Goal: Task Accomplishment & Management: Manage account settings

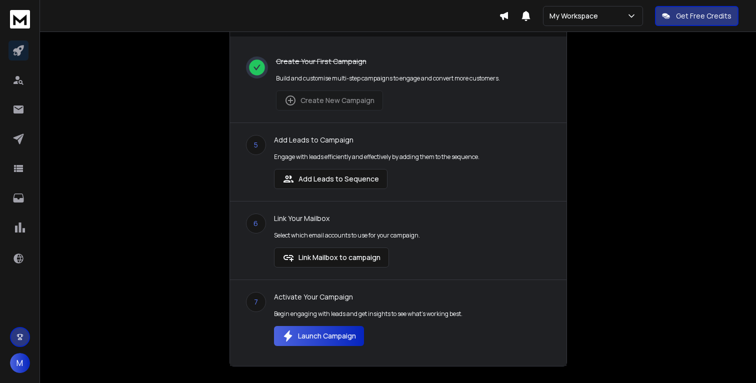
scroll to position [303, 0]
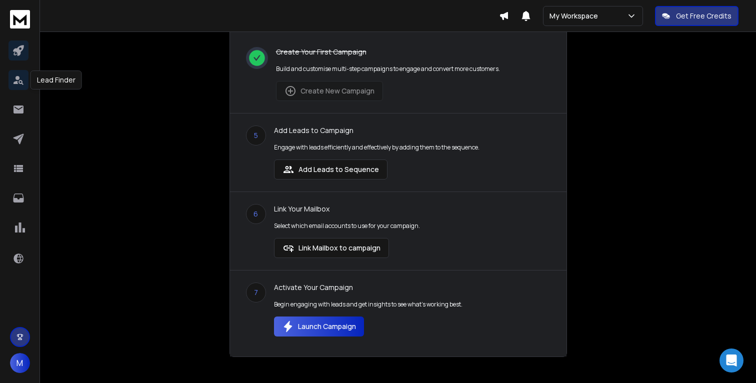
click at [17, 78] on circle at bounding box center [18, 78] width 4 height 4
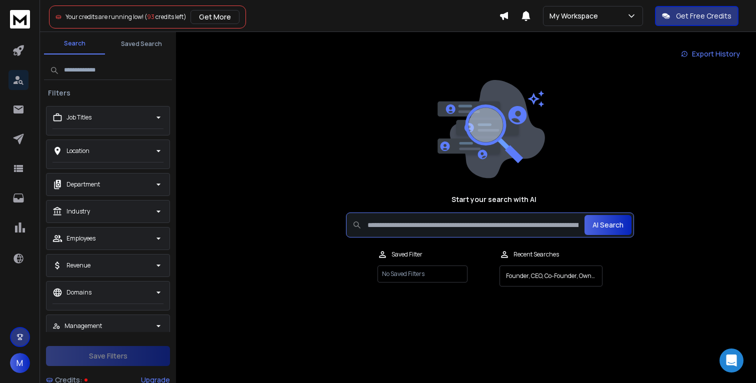
click at [12, 63] on div at bounding box center [20, 53] width 23 height 24
click at [17, 120] on div at bounding box center [20, 112] width 23 height 24
click at [20, 110] on icon at bounding box center [19, 110] width 10 height 8
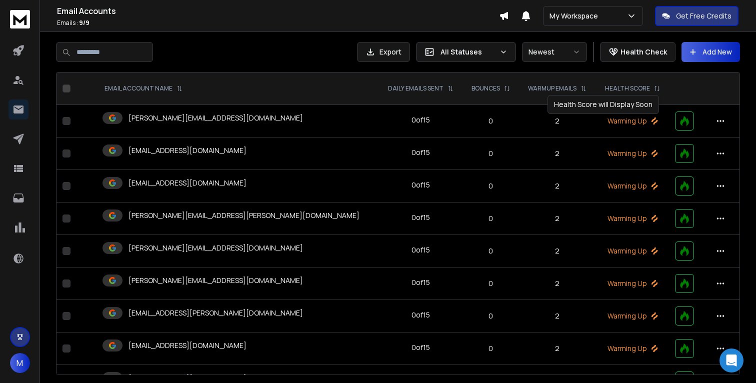
click at [602, 122] on p "Warming Up" at bounding box center [633, 121] width 62 height 10
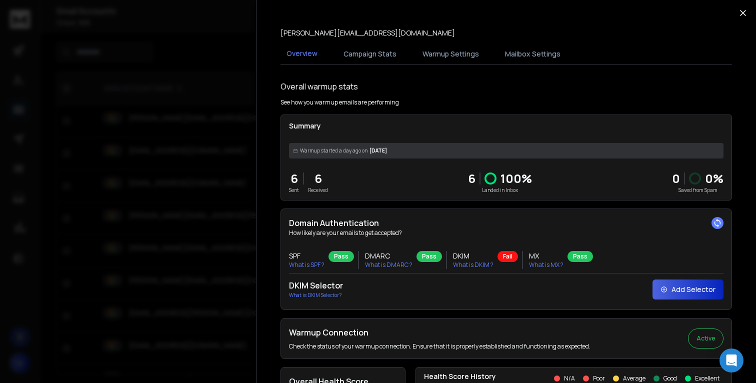
click at [744, 12] on icon "button" at bounding box center [743, 13] width 10 height 10
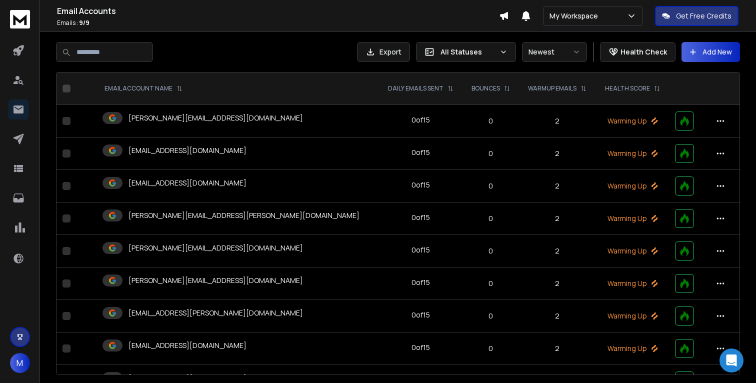
click at [681, 152] on icon at bounding box center [685, 154] width 9 height 10
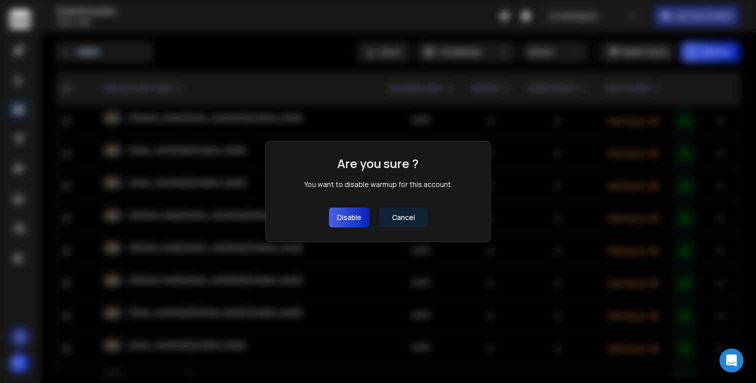
click at [415, 219] on button "Cancel" at bounding box center [404, 218] width 48 height 20
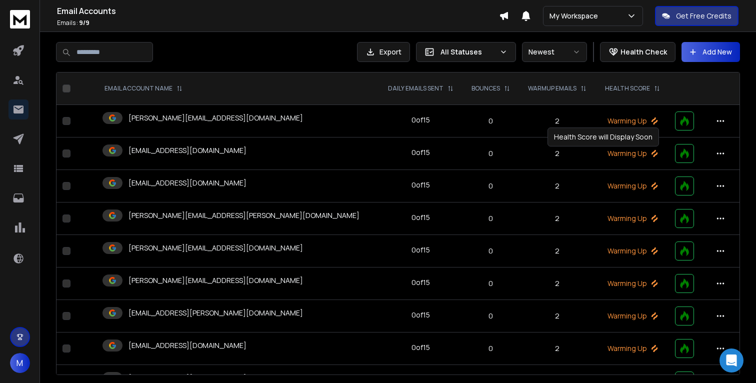
click at [602, 150] on p "Warming Up" at bounding box center [633, 154] width 62 height 10
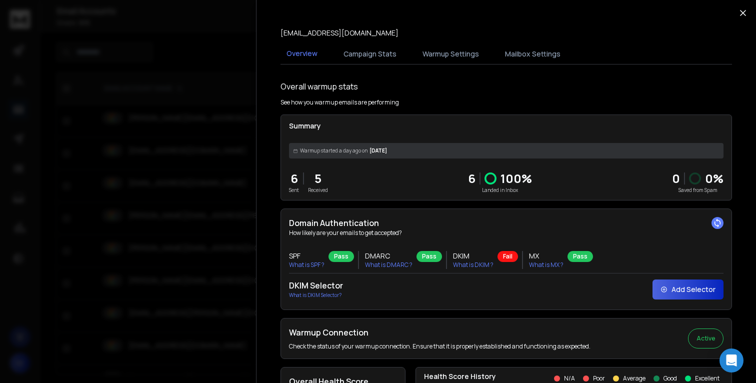
click at [741, 13] on icon "button" at bounding box center [743, 13] width 5 height 5
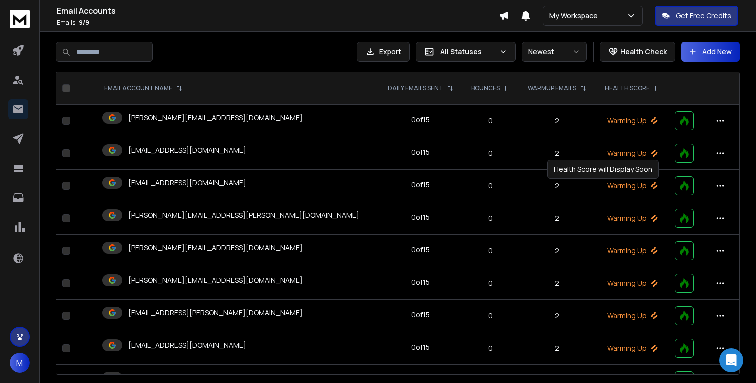
click at [605, 185] on p "Warming Up" at bounding box center [633, 186] width 62 height 10
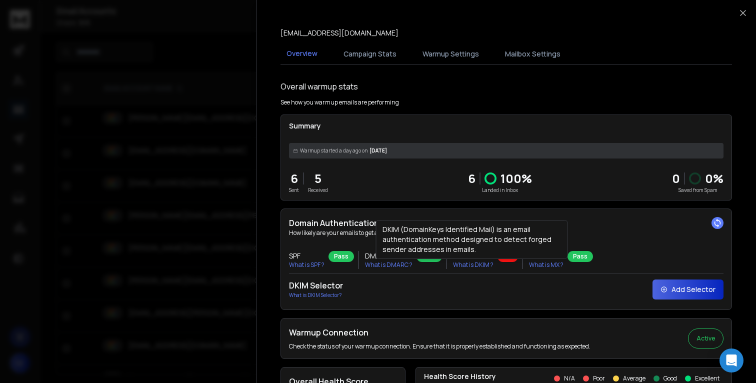
click at [470, 268] on p "What is DKIM ?" at bounding box center [473, 265] width 41 height 8
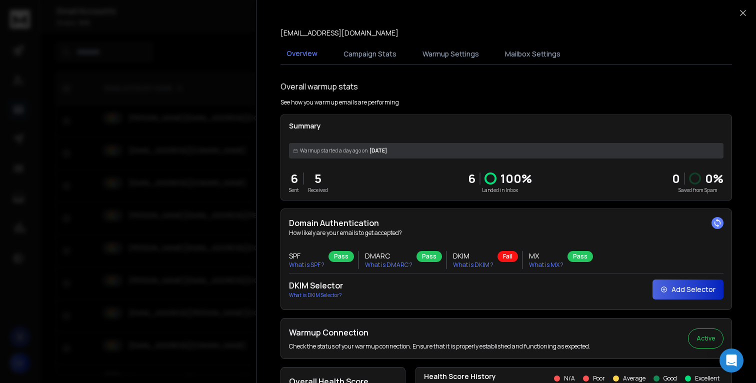
click at [739, 7] on div "Multi Select Table Sheet [EMAIL_ADDRESS][DOMAIN_NAME] Overview Campaign Stats W…" at bounding box center [506, 191] width 500 height 383
click at [741, 15] on icon "button" at bounding box center [743, 13] width 5 height 5
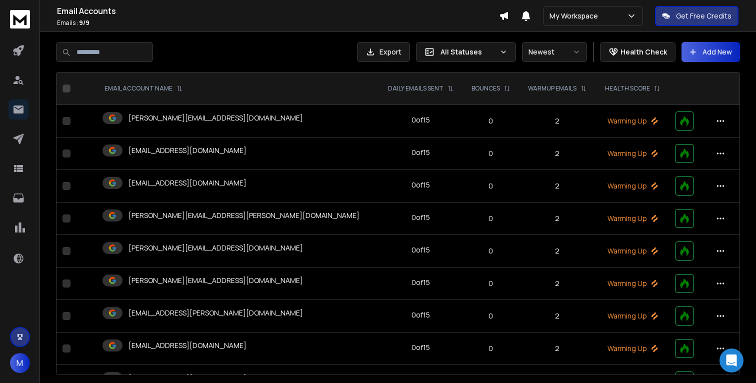
scroll to position [31, 0]
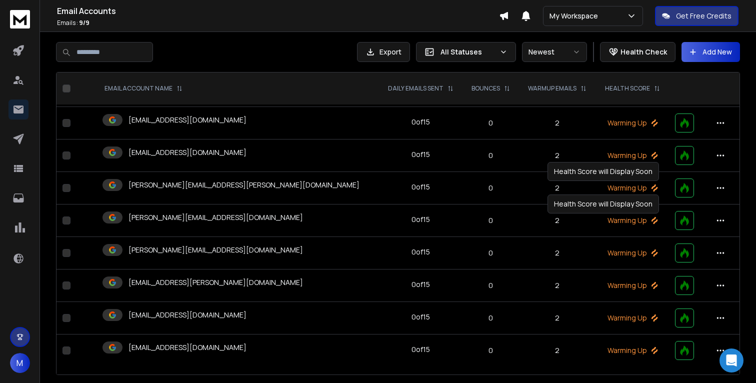
click at [603, 189] on p "Warming Up" at bounding box center [633, 188] width 62 height 10
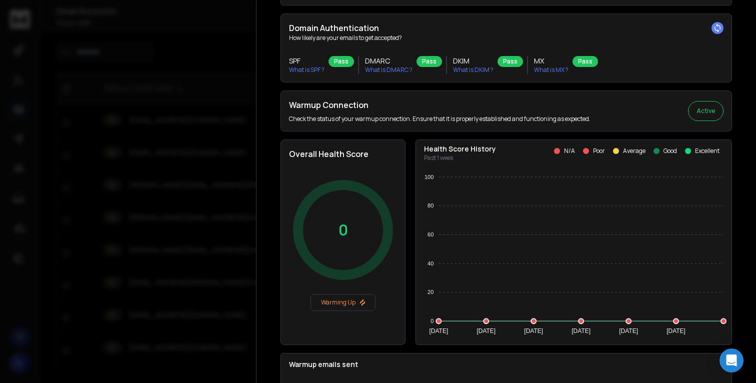
scroll to position [0, 0]
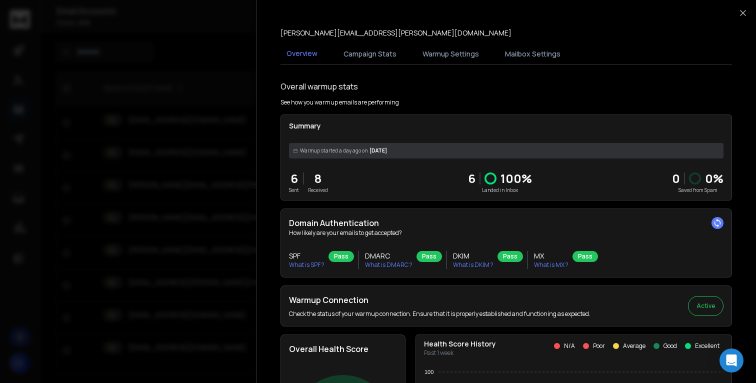
click at [362, 53] on button "Campaign Stats" at bounding box center [370, 54] width 65 height 22
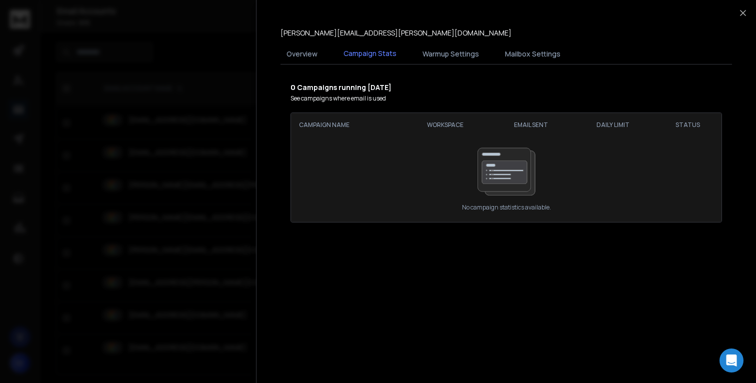
click at [434, 62] on button "Warmup Settings" at bounding box center [451, 54] width 69 height 22
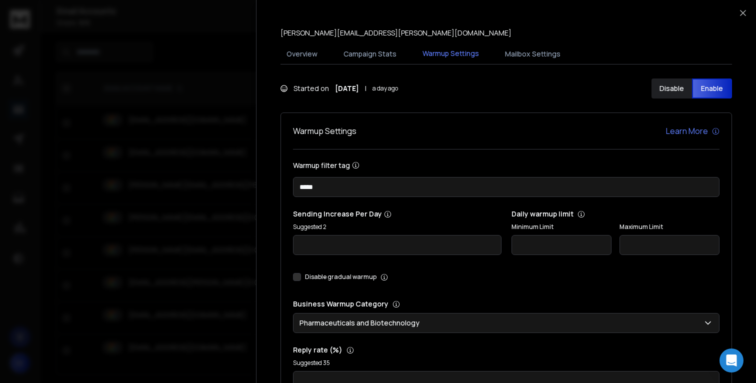
click at [529, 52] on button "Mailbox Settings" at bounding box center [533, 54] width 68 height 22
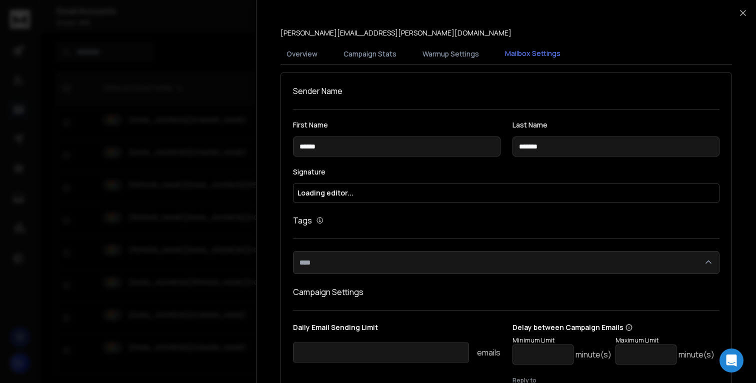
click at [288, 54] on button "Overview" at bounding box center [302, 54] width 43 height 22
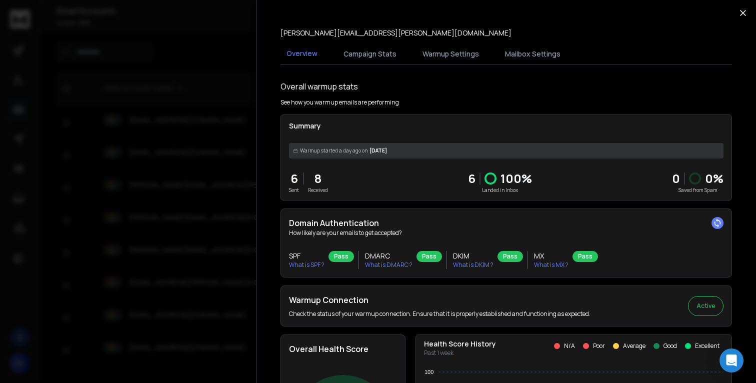
click at [741, 15] on icon "button" at bounding box center [743, 13] width 5 height 5
